Goal: Task Accomplishment & Management: Use online tool/utility

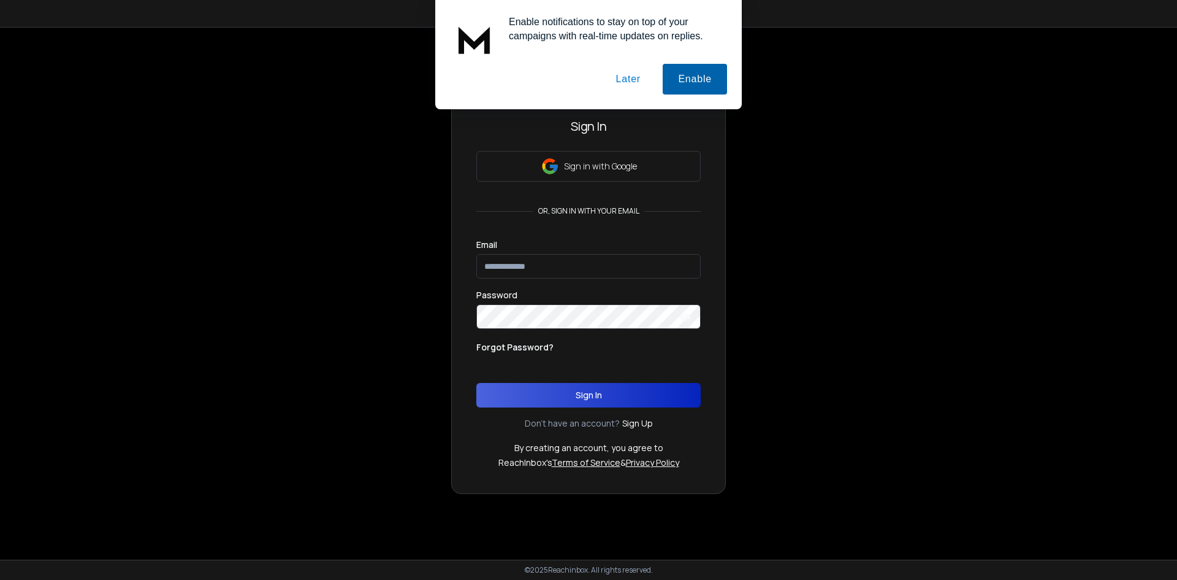
click at [708, 75] on button "Enable" at bounding box center [695, 79] width 64 height 31
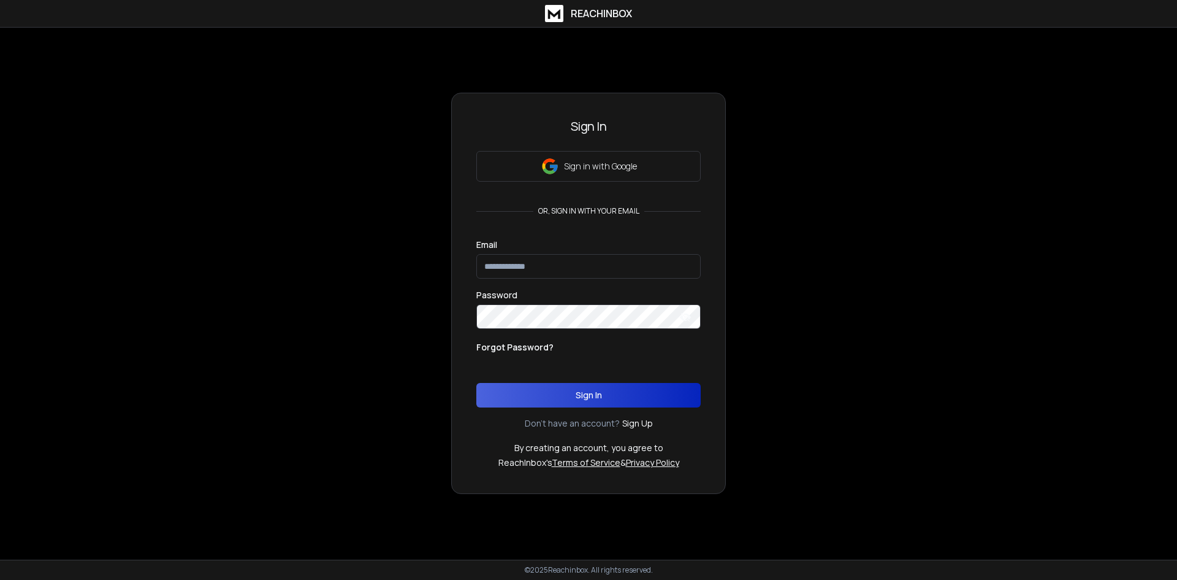
click at [560, 235] on div "Sign in with Google or, sign in with your email Email Password Forgot Password?…" at bounding box center [588, 310] width 224 height 318
click at [562, 261] on input "email" at bounding box center [588, 266] width 224 height 25
type input "**********"
click at [565, 388] on button "Sign In" at bounding box center [588, 395] width 224 height 25
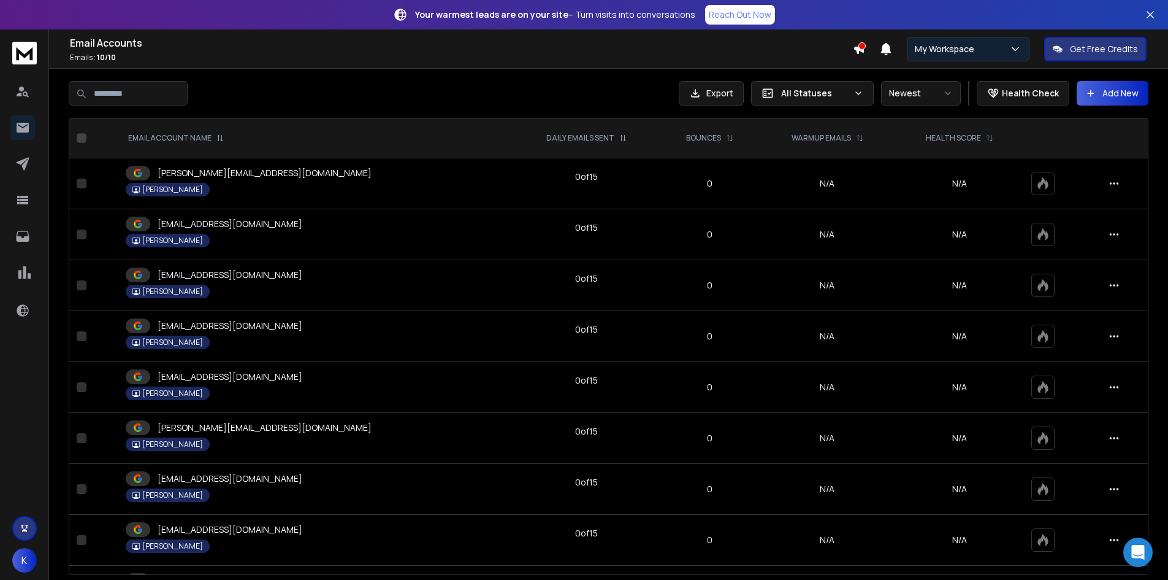
click at [978, 39] on button "My Workspace" at bounding box center [968, 49] width 123 height 25
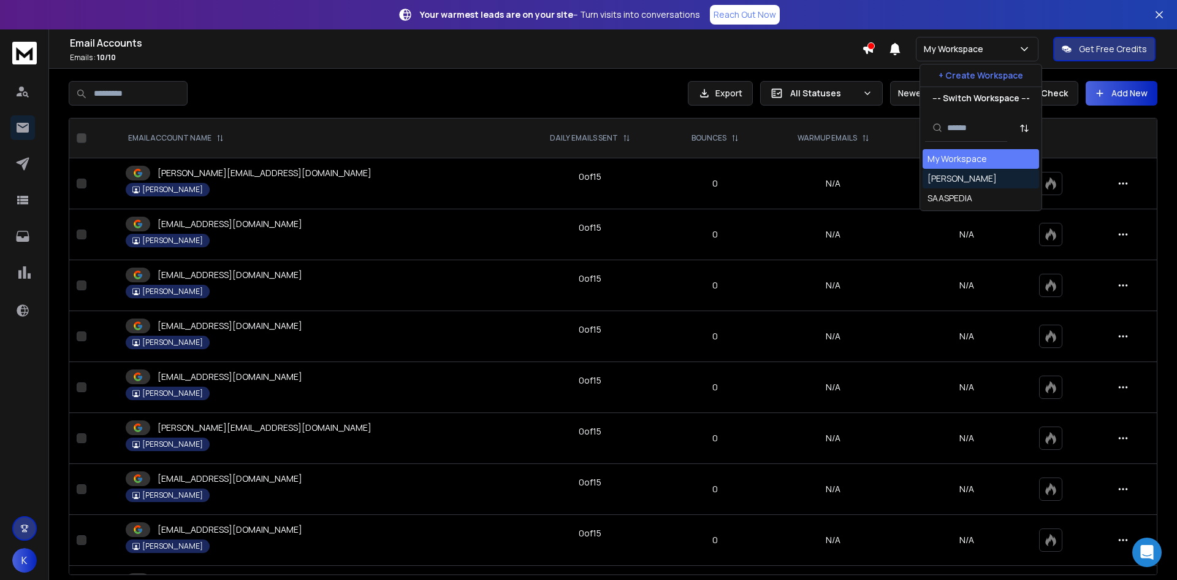
click at [951, 178] on div "KHADIN AKBAR" at bounding box center [962, 178] width 69 height 12
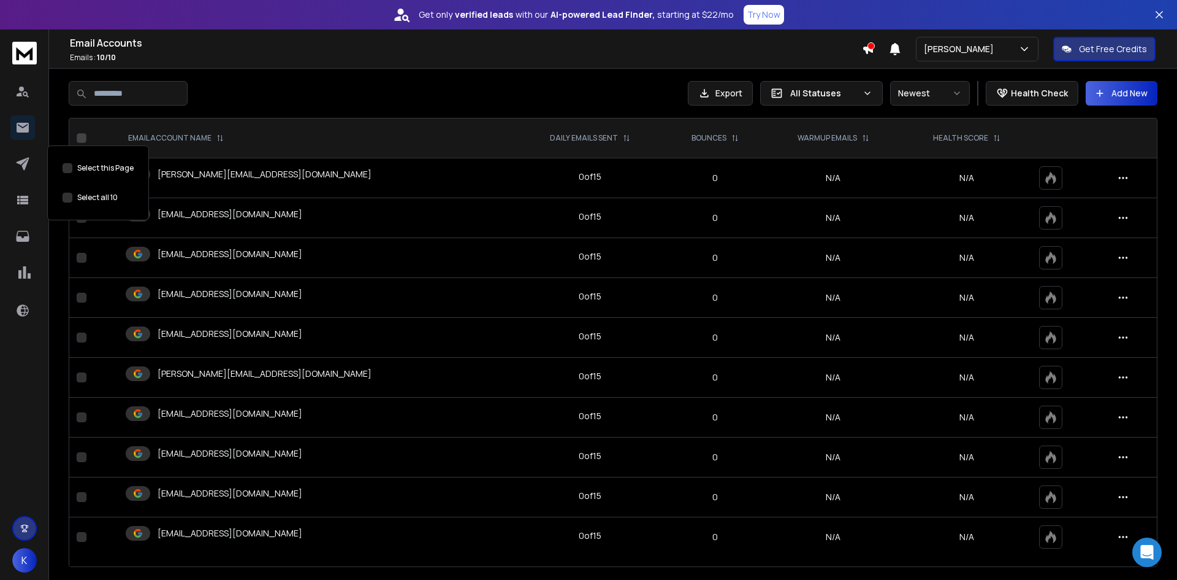
click at [79, 131] on th at bounding box center [93, 138] width 49 height 40
click at [80, 138] on button "Select this Page" at bounding box center [82, 138] width 10 height 10
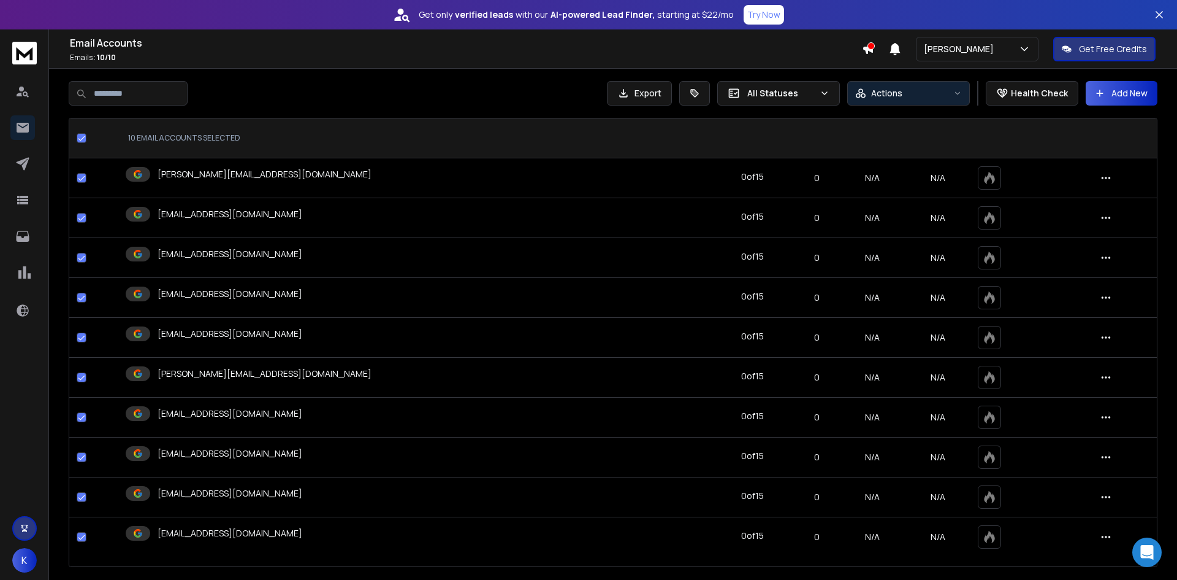
click at [905, 85] on button "Actions" at bounding box center [909, 93] width 123 height 25
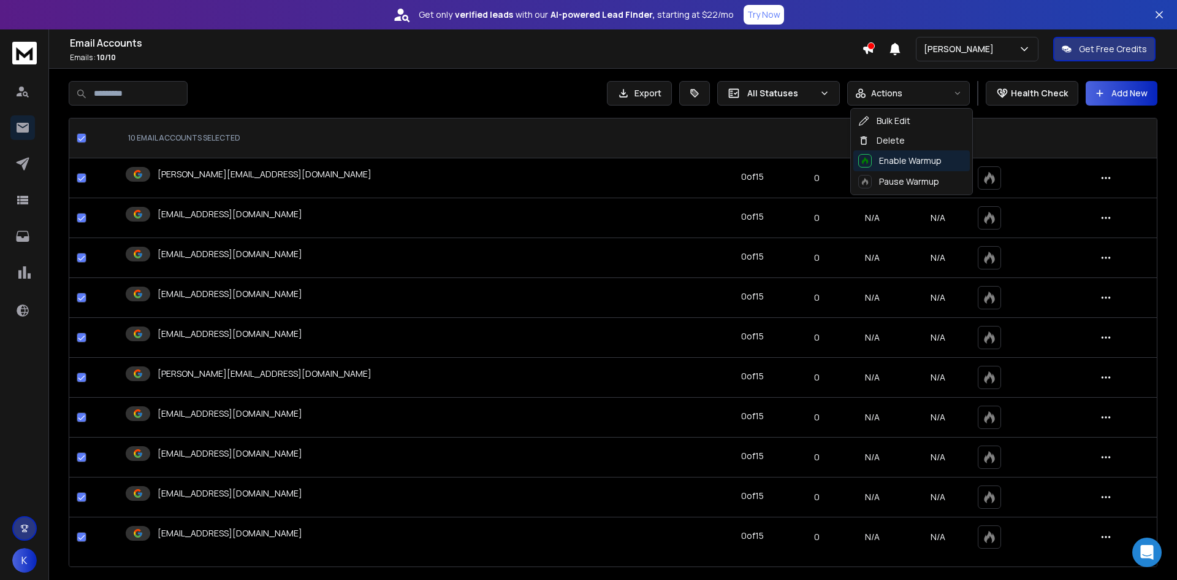
click at [902, 165] on div "Enable Warmup" at bounding box center [900, 160] width 83 height 13
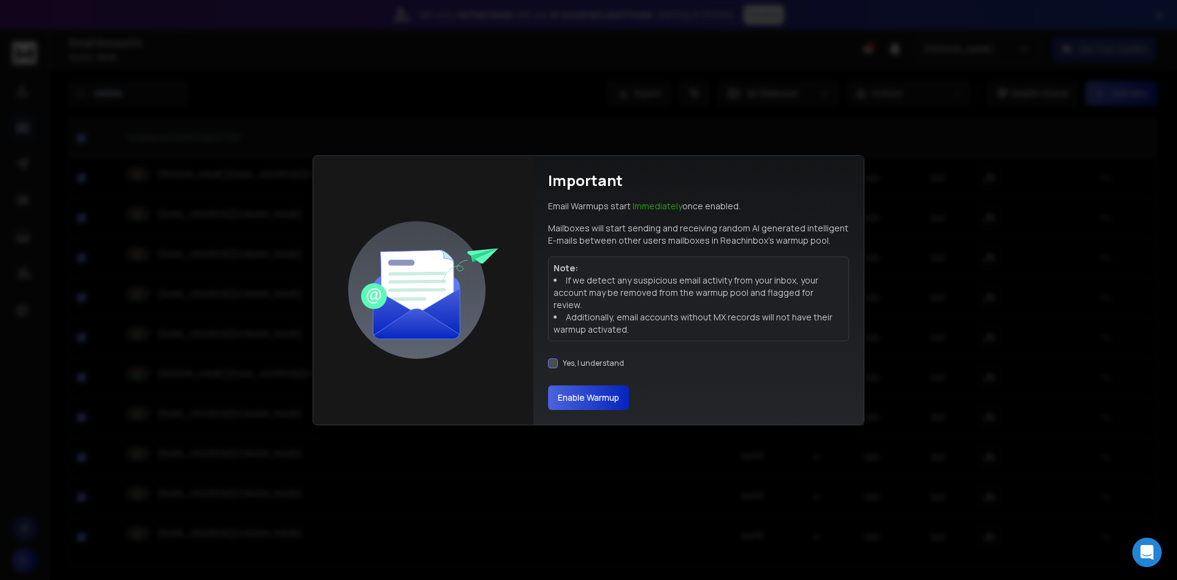
click at [551, 351] on div "Yes, I understand" at bounding box center [586, 363] width 76 height 25
click at [553, 358] on button "Yes, I understand" at bounding box center [553, 363] width 10 height 10
click at [567, 388] on button "Enable Warmup" at bounding box center [588, 397] width 81 height 25
